Goal: Information Seeking & Learning: Check status

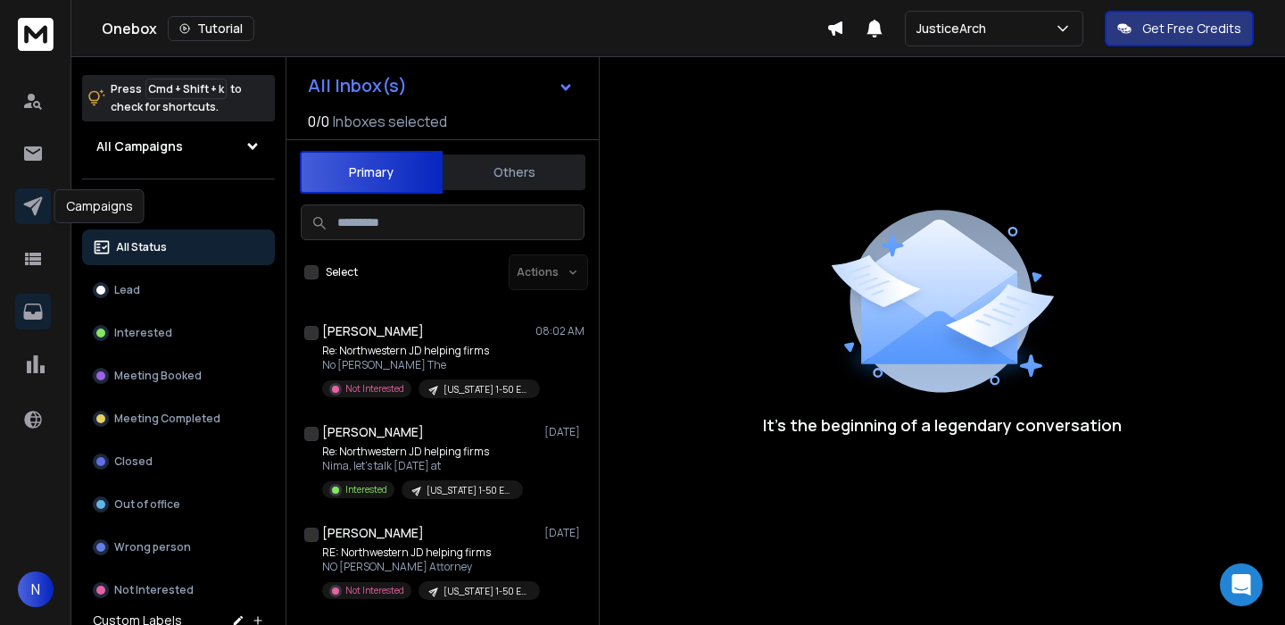
click at [37, 209] on icon at bounding box center [32, 206] width 19 height 19
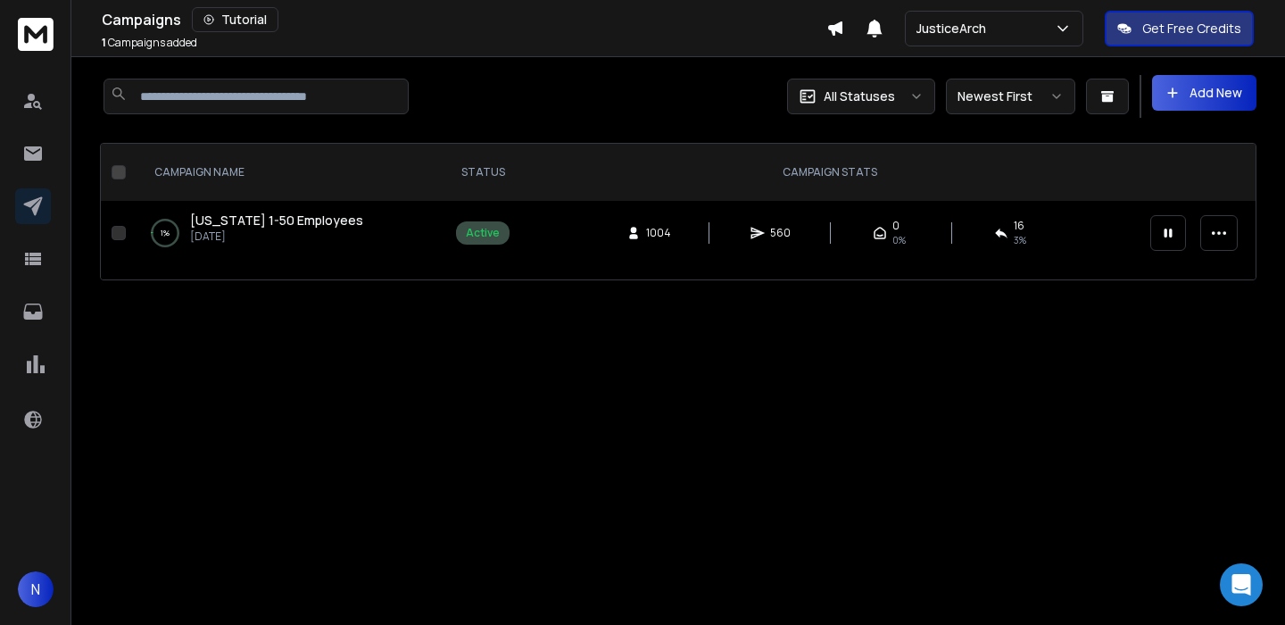
click at [338, 257] on td "1 % Illinois 1-50 Employees 6 days ago" at bounding box center [289, 233] width 312 height 64
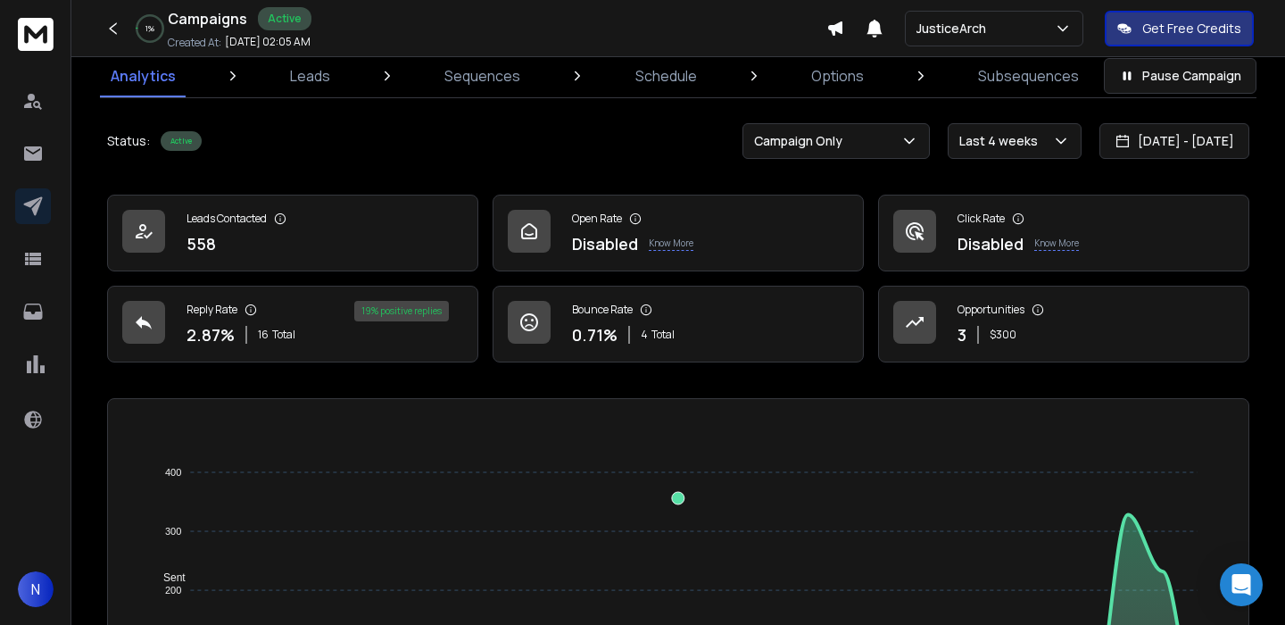
scroll to position [39, 0]
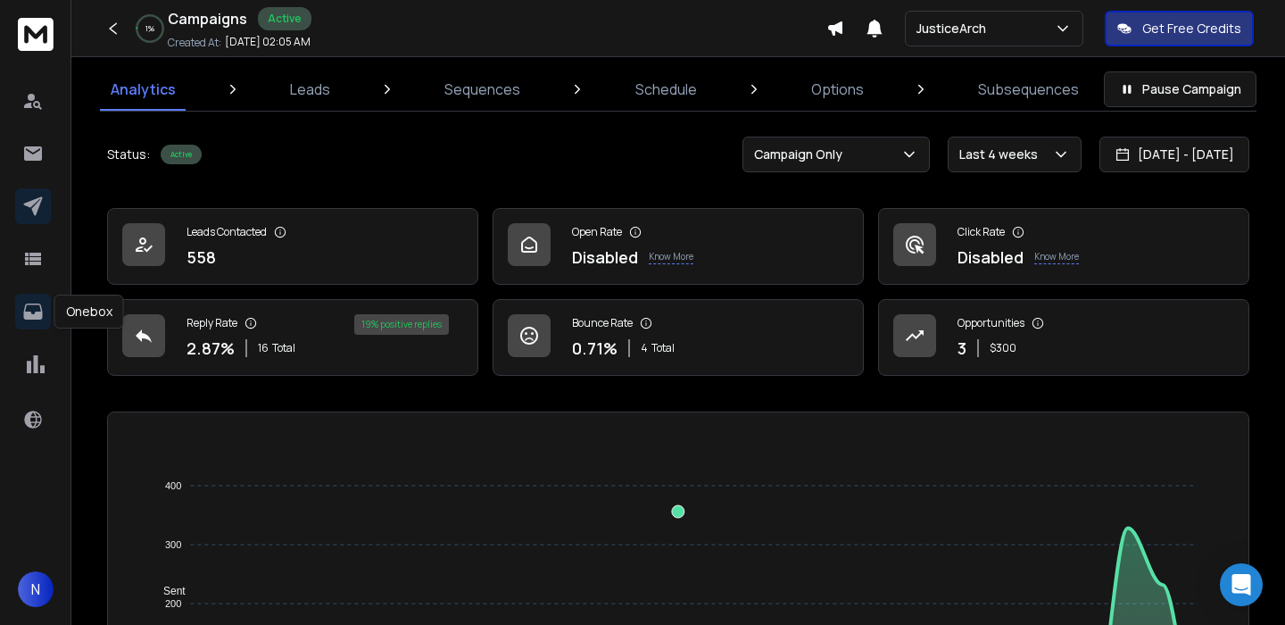
click at [32, 309] on icon at bounding box center [32, 311] width 21 height 21
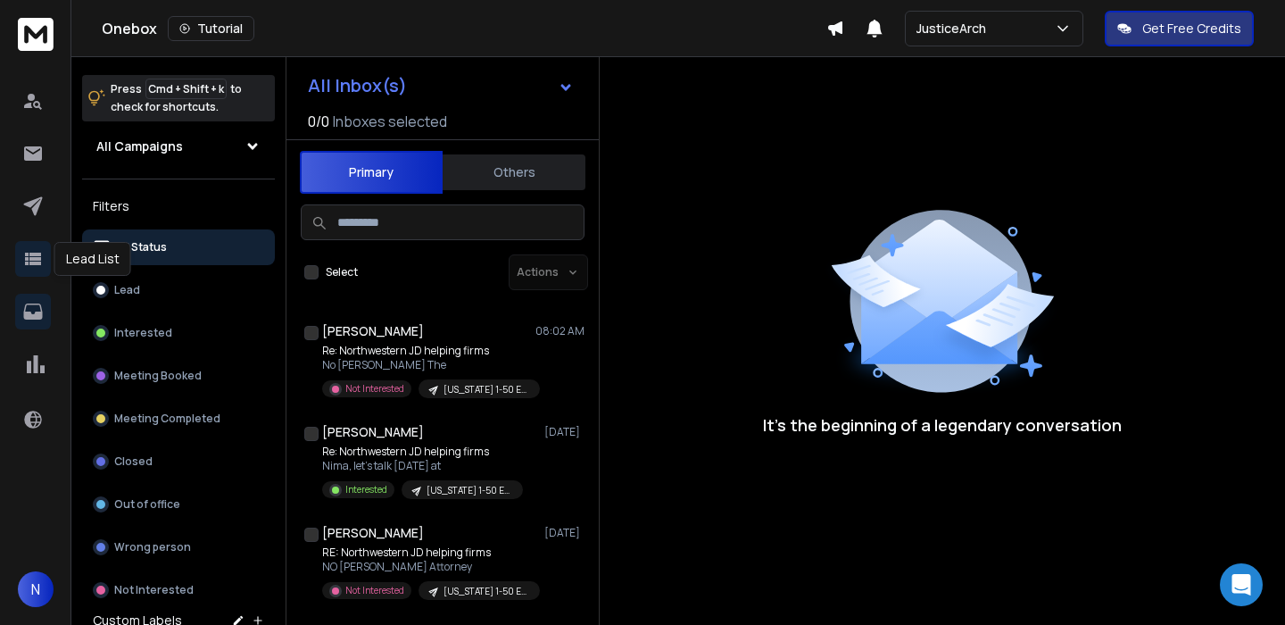
click at [46, 252] on link at bounding box center [33, 259] width 36 height 36
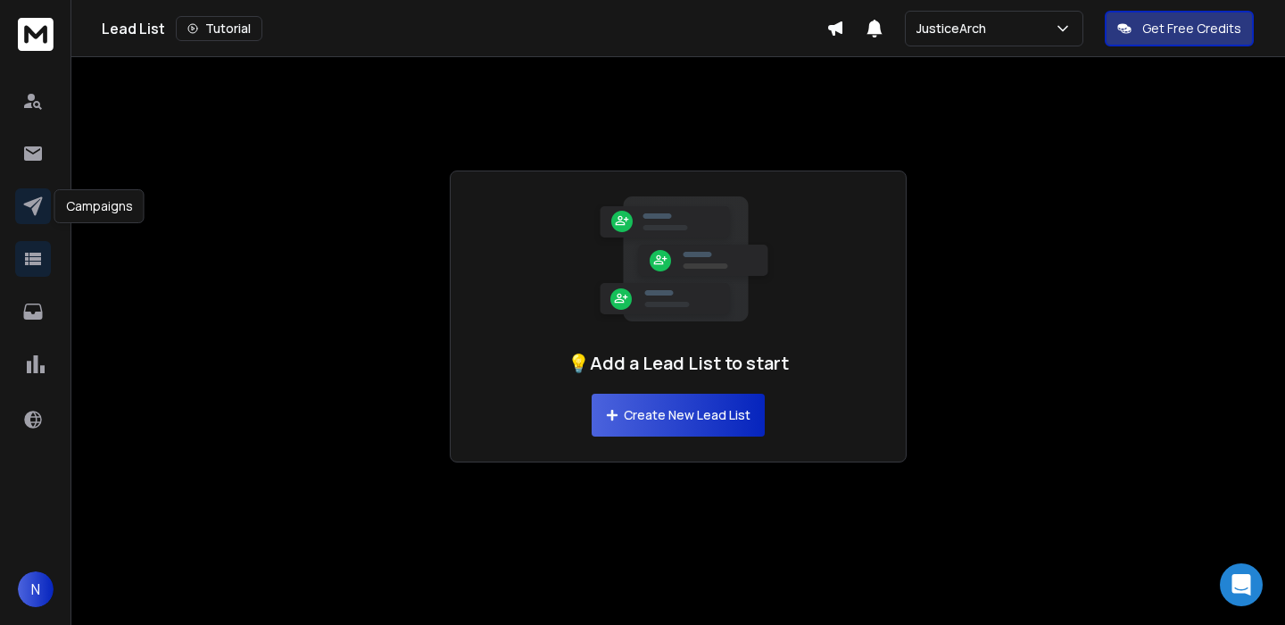
click at [32, 207] on icon at bounding box center [32, 205] width 21 height 21
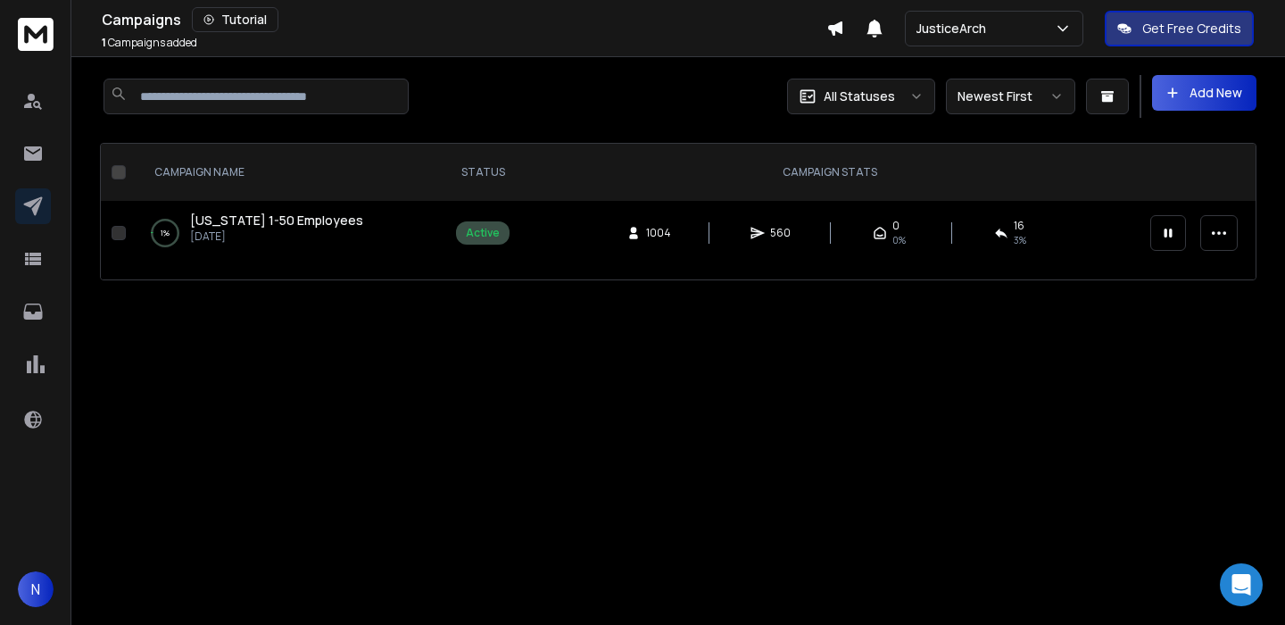
click at [329, 236] on div "1 % Illinois 1-50 Employees 6 days ago" at bounding box center [289, 233] width 277 height 43
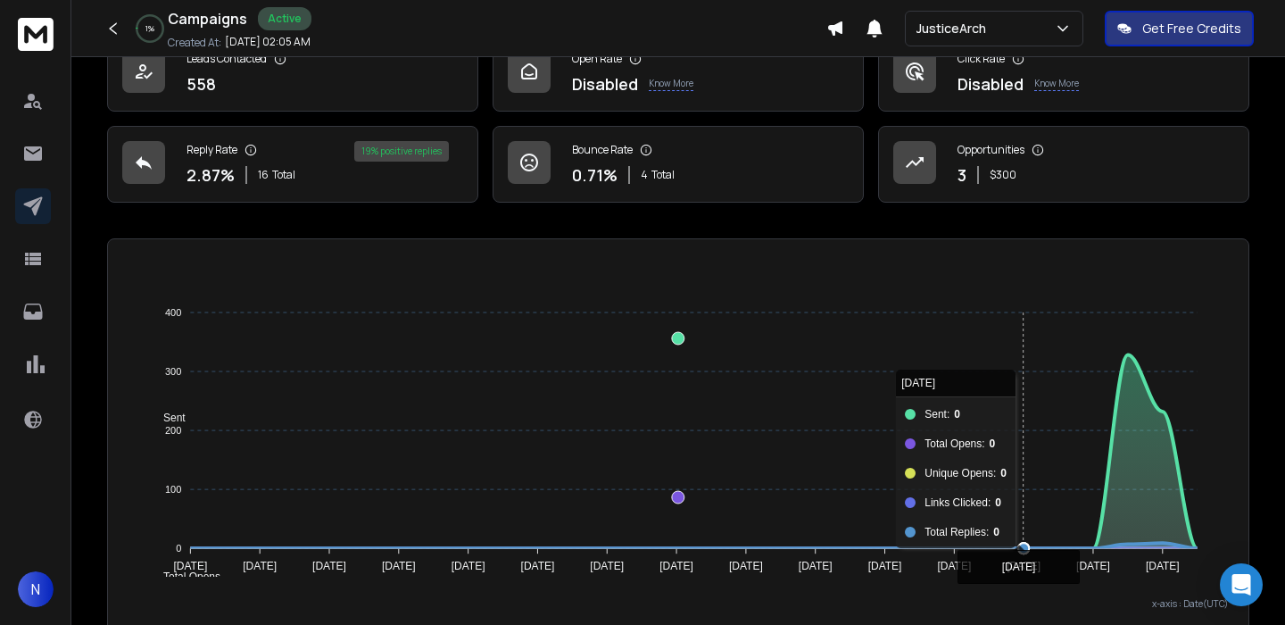
scroll to position [269, 0]
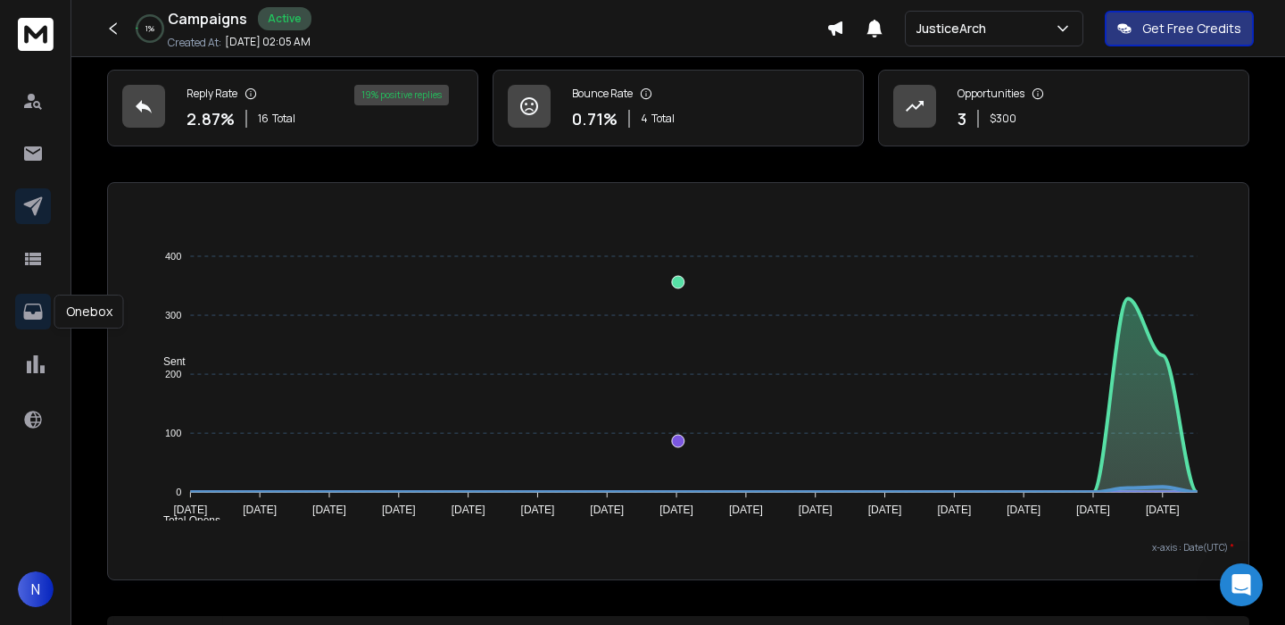
click at [42, 314] on icon at bounding box center [32, 311] width 21 height 21
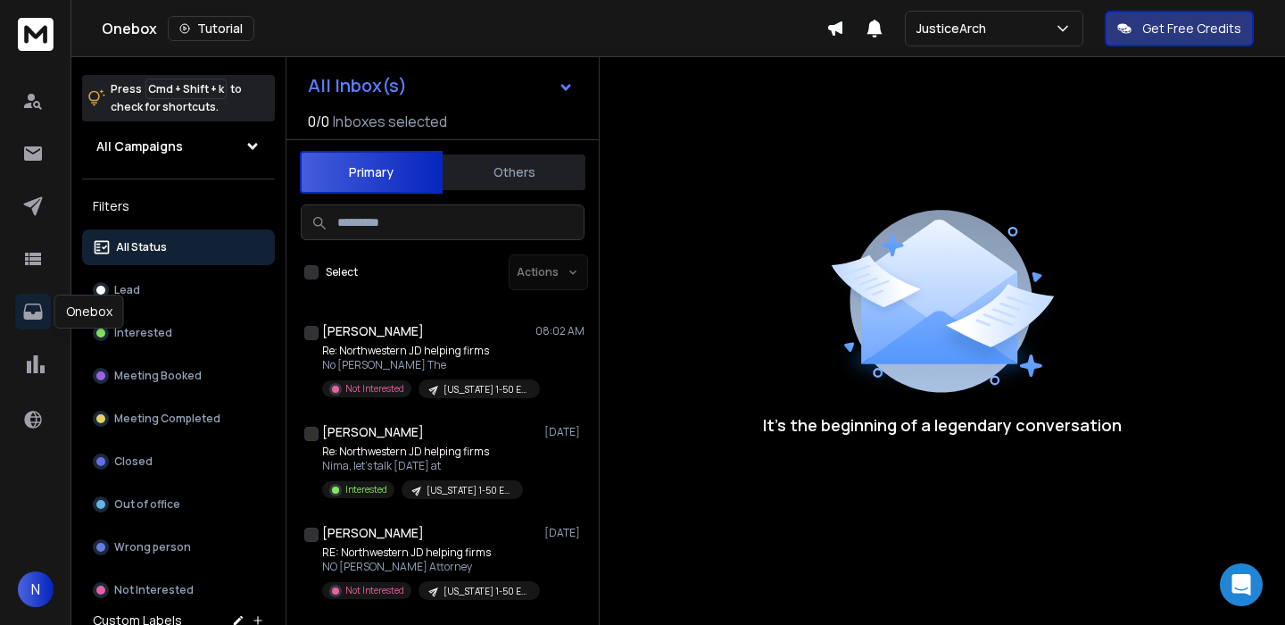
click at [167, 246] on button "All Status" at bounding box center [178, 247] width 193 height 36
